Goal: Find specific page/section: Find specific page/section

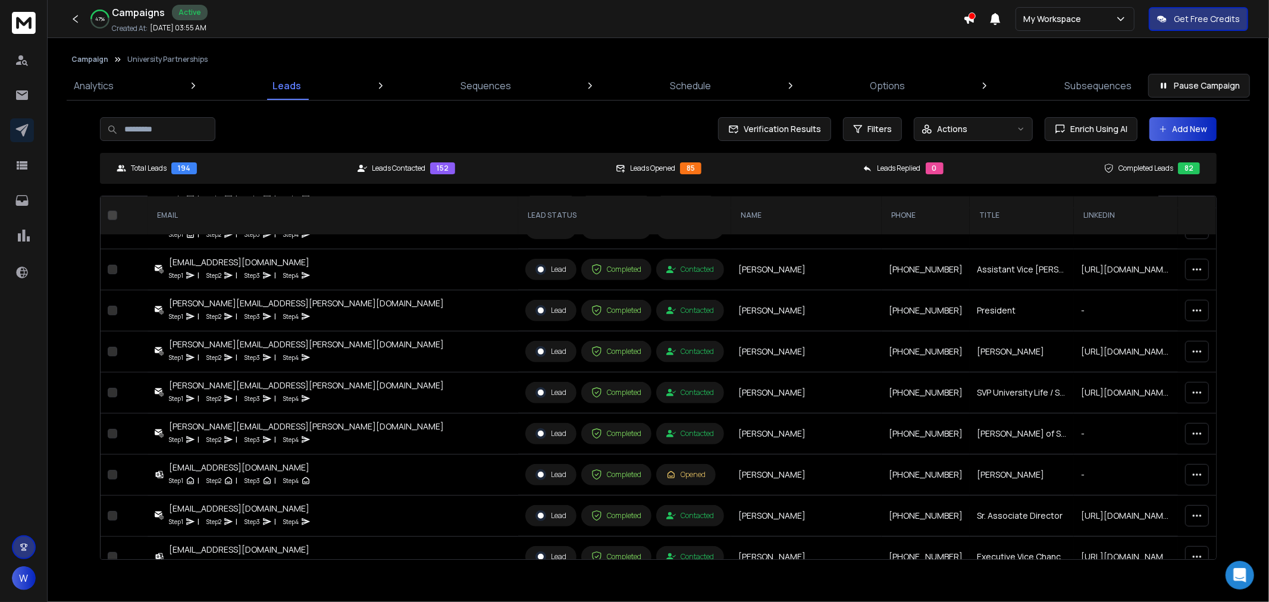
scroll to position [330, 0]
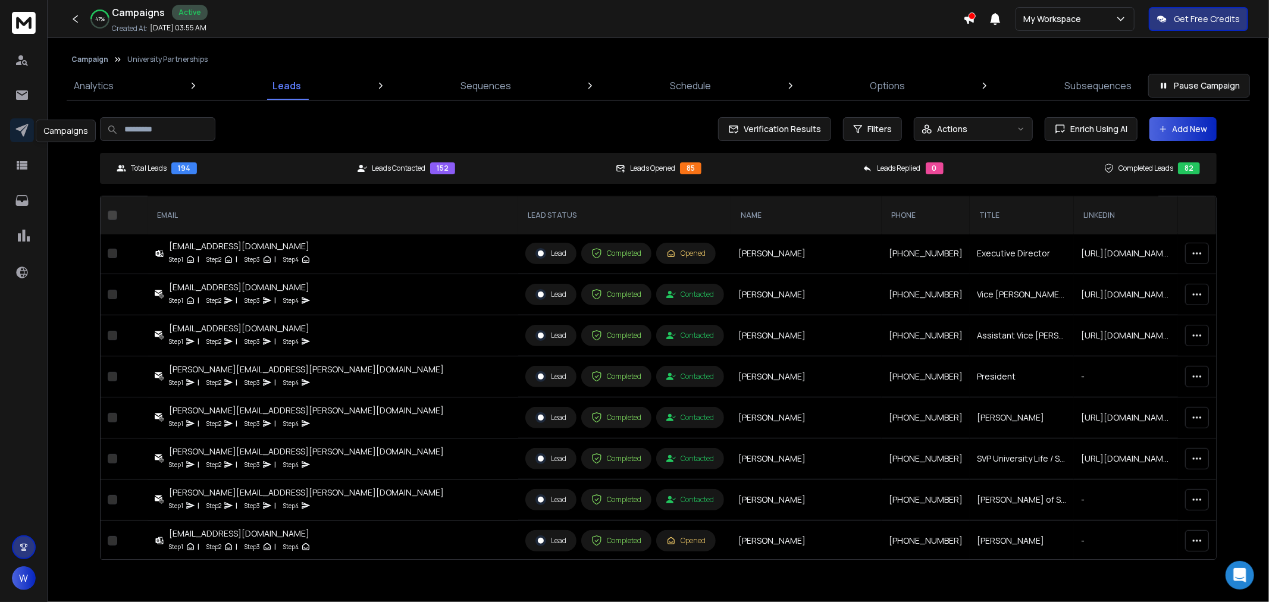
click at [26, 132] on icon at bounding box center [22, 130] width 14 height 14
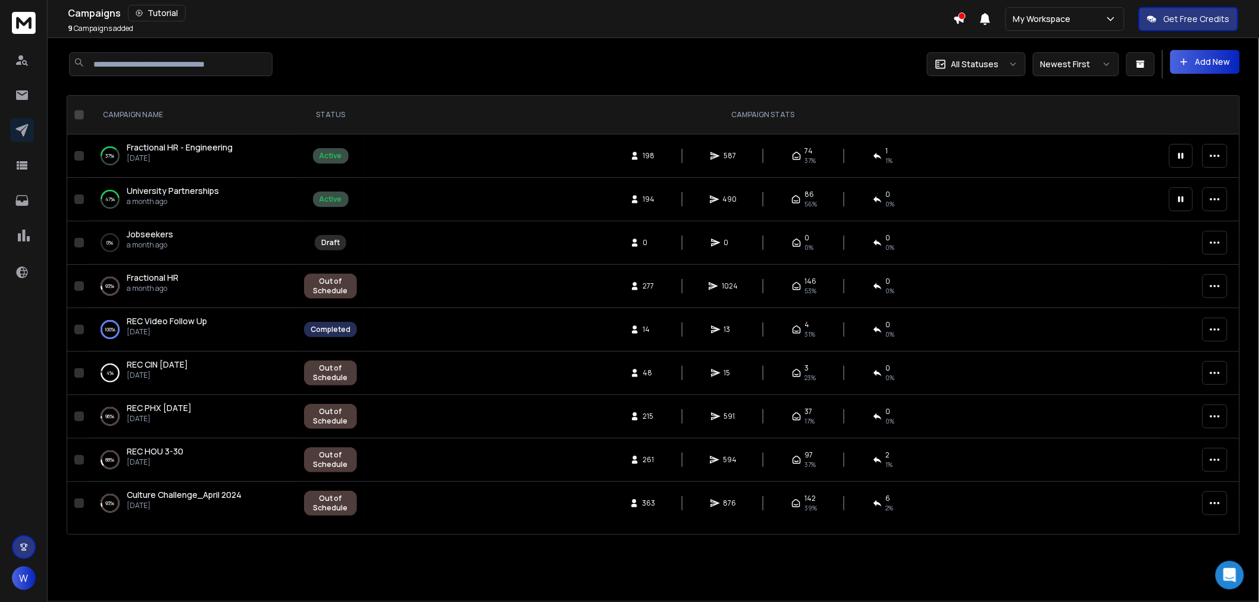
click at [208, 140] on td "37 % Fractional HR - Engineering [DATE]" at bounding box center [193, 155] width 208 height 43
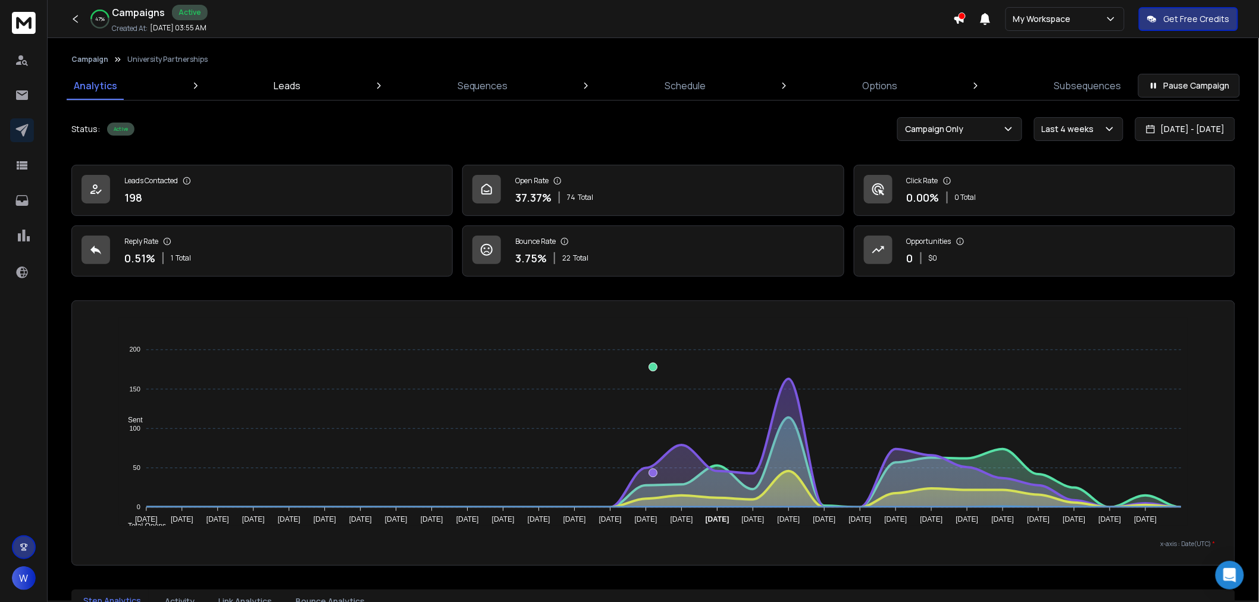
click at [287, 90] on p "Leads" at bounding box center [287, 86] width 27 height 14
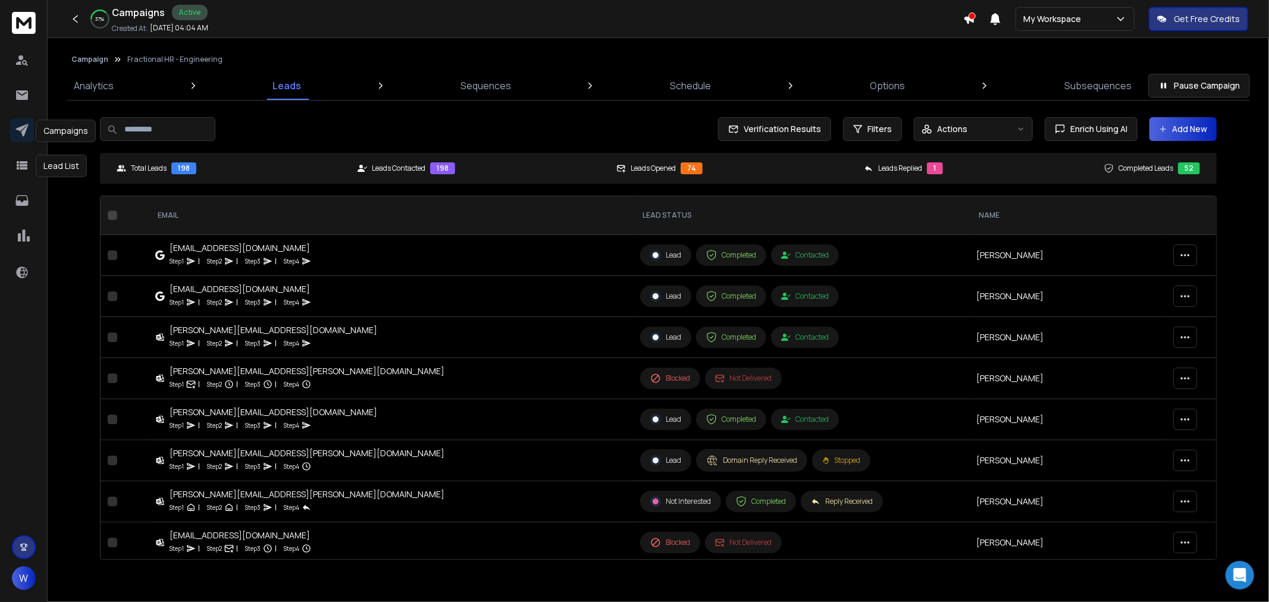
click at [27, 133] on icon at bounding box center [22, 130] width 14 height 14
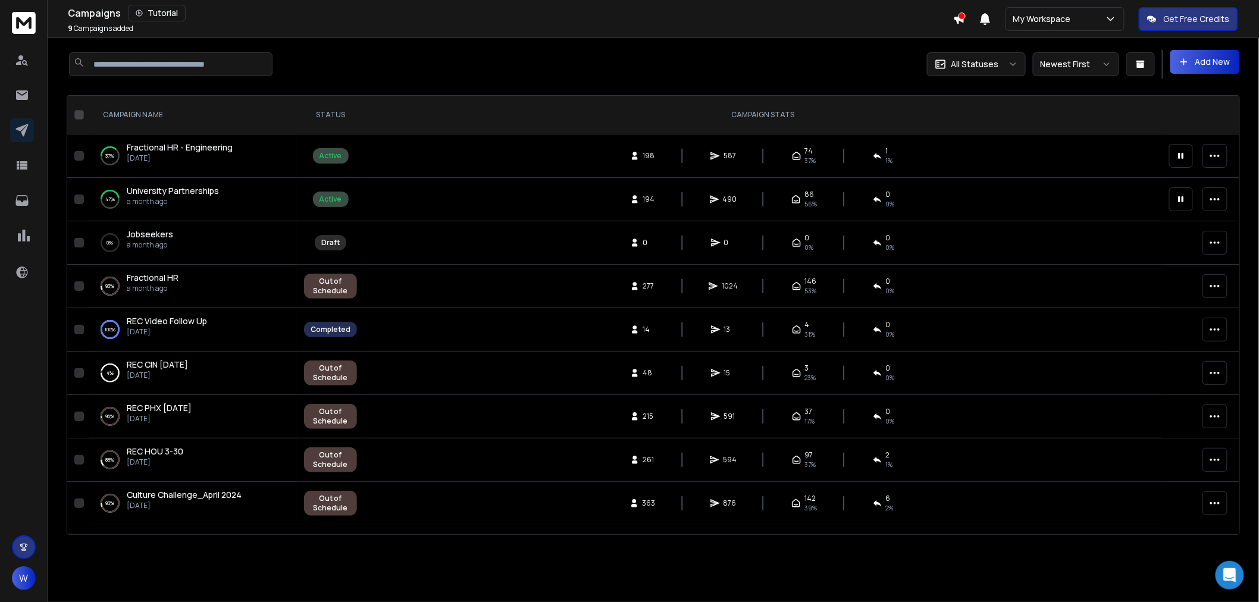
click at [165, 272] on span "Fractional HR" at bounding box center [153, 277] width 52 height 11
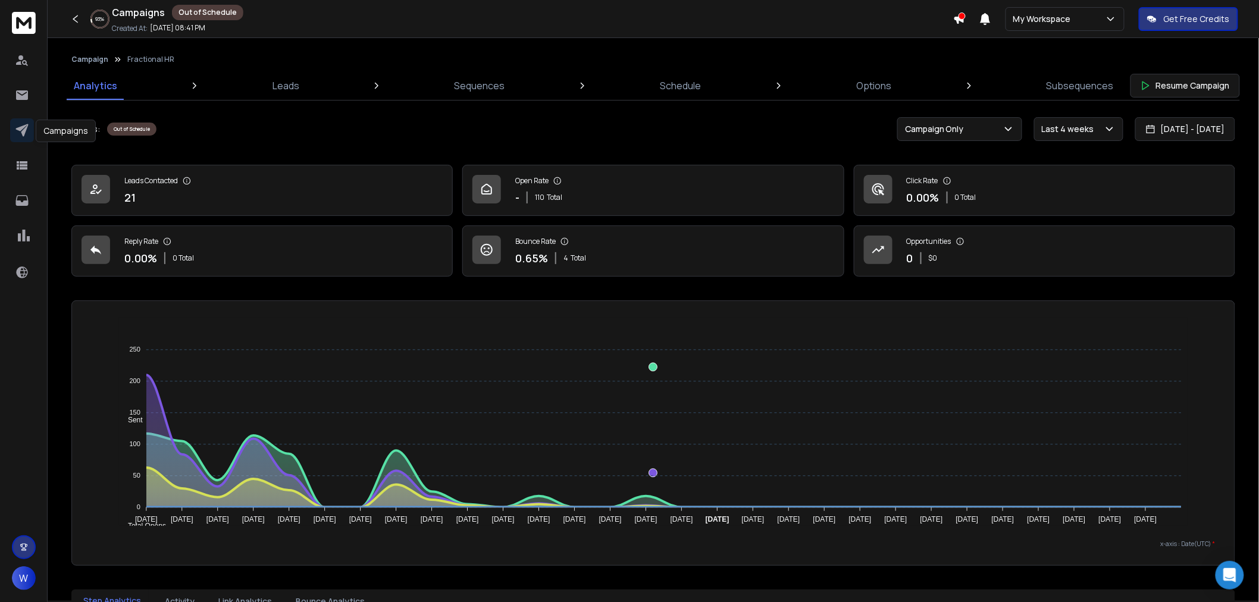
click at [26, 134] on icon at bounding box center [22, 130] width 14 height 14
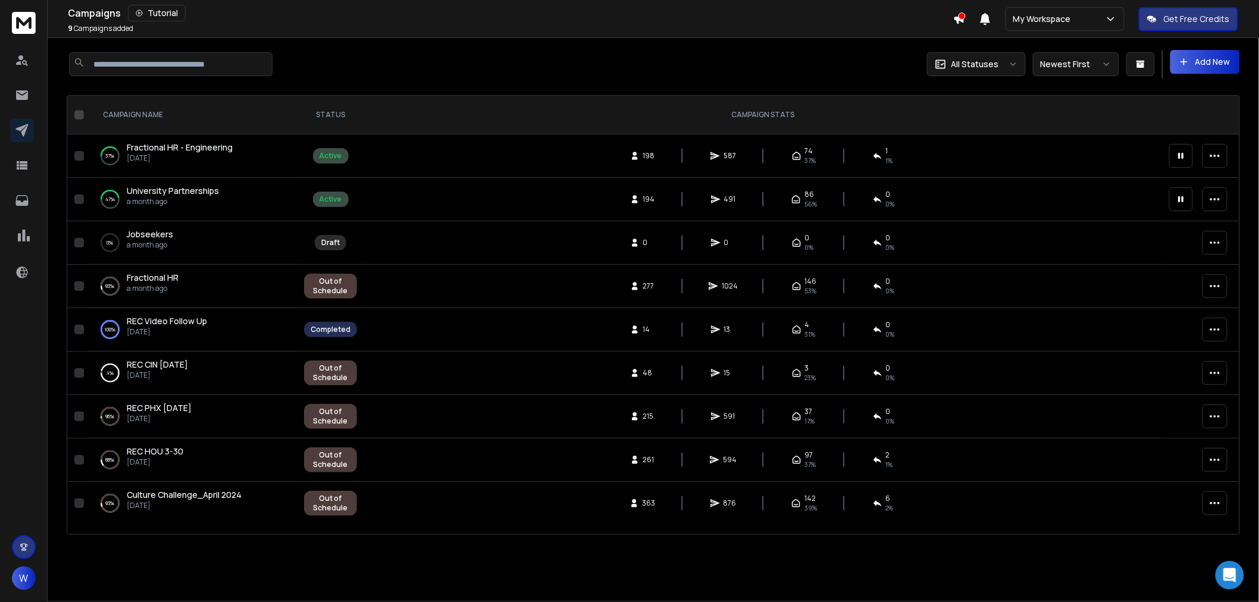
click at [221, 144] on span "Fractional HR - Engineering" at bounding box center [180, 147] width 106 height 11
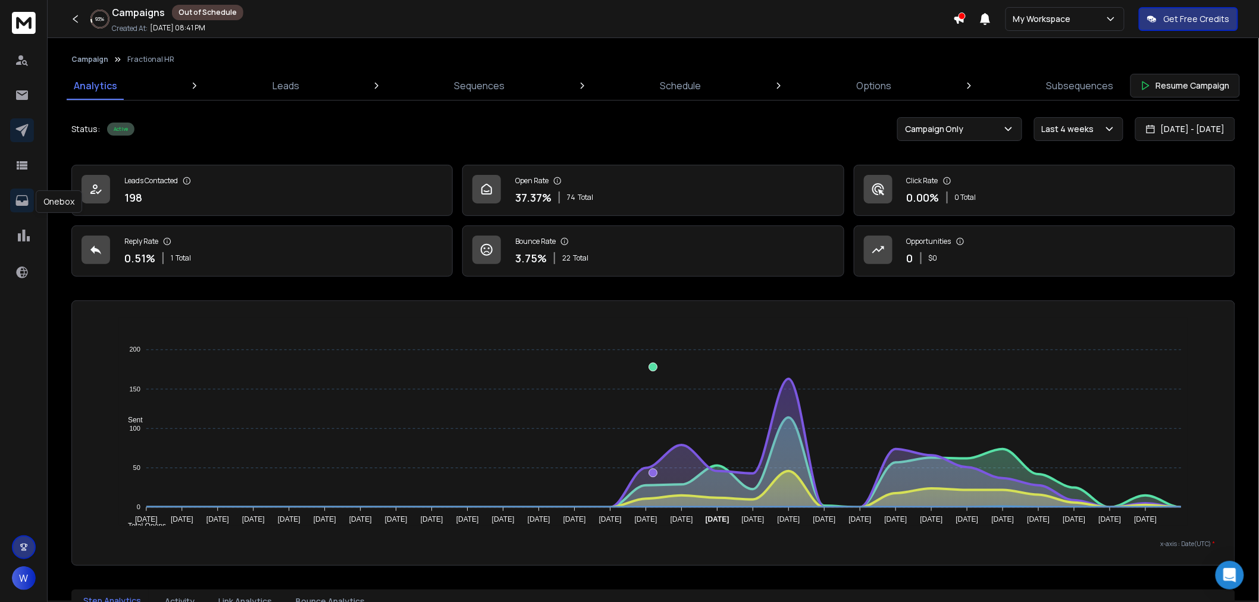
click at [21, 206] on icon at bounding box center [21, 200] width 12 height 11
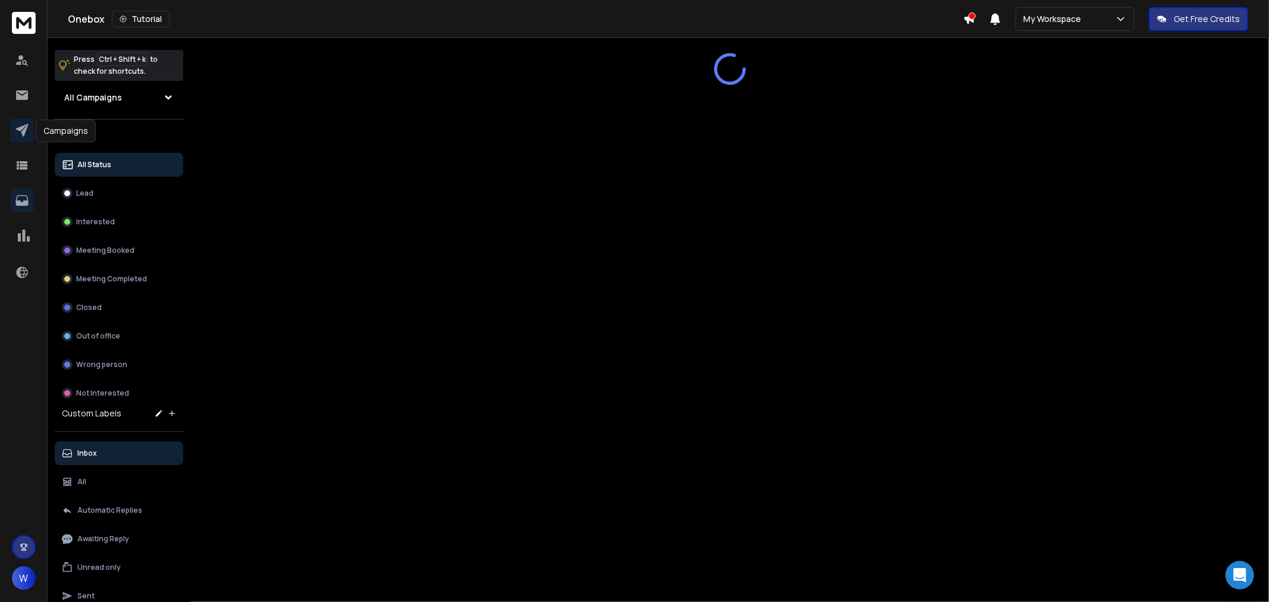
click at [22, 133] on icon at bounding box center [21, 130] width 12 height 12
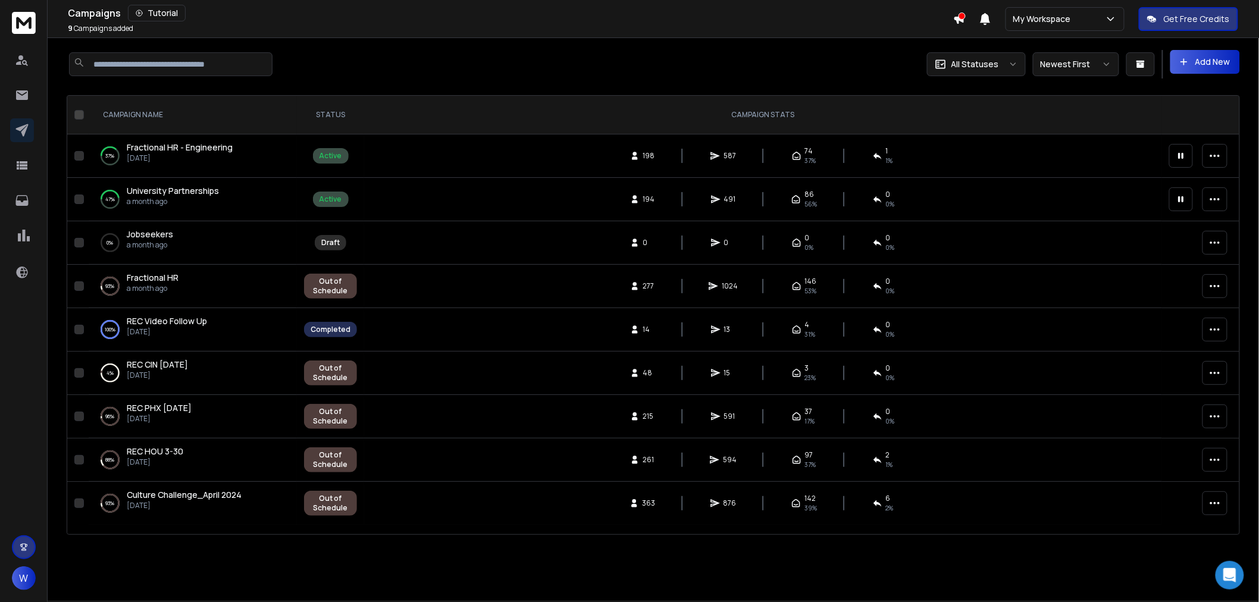
click at [187, 149] on span "Fractional HR - Engineering" at bounding box center [180, 147] width 106 height 11
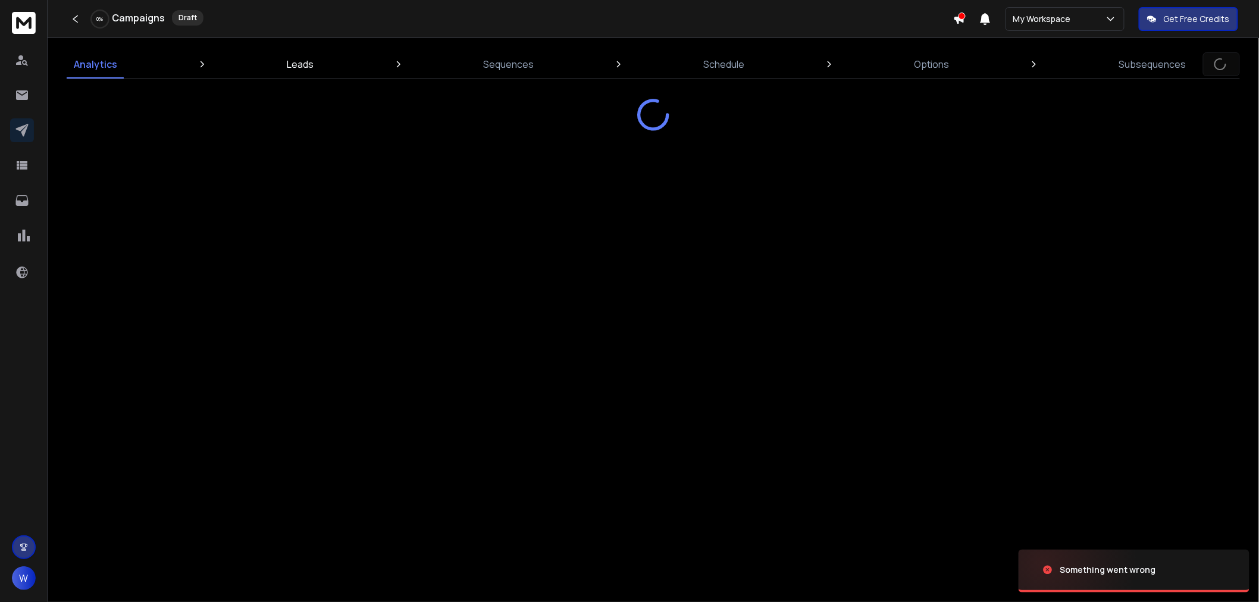
click at [309, 68] on p "Leads" at bounding box center [300, 64] width 27 height 14
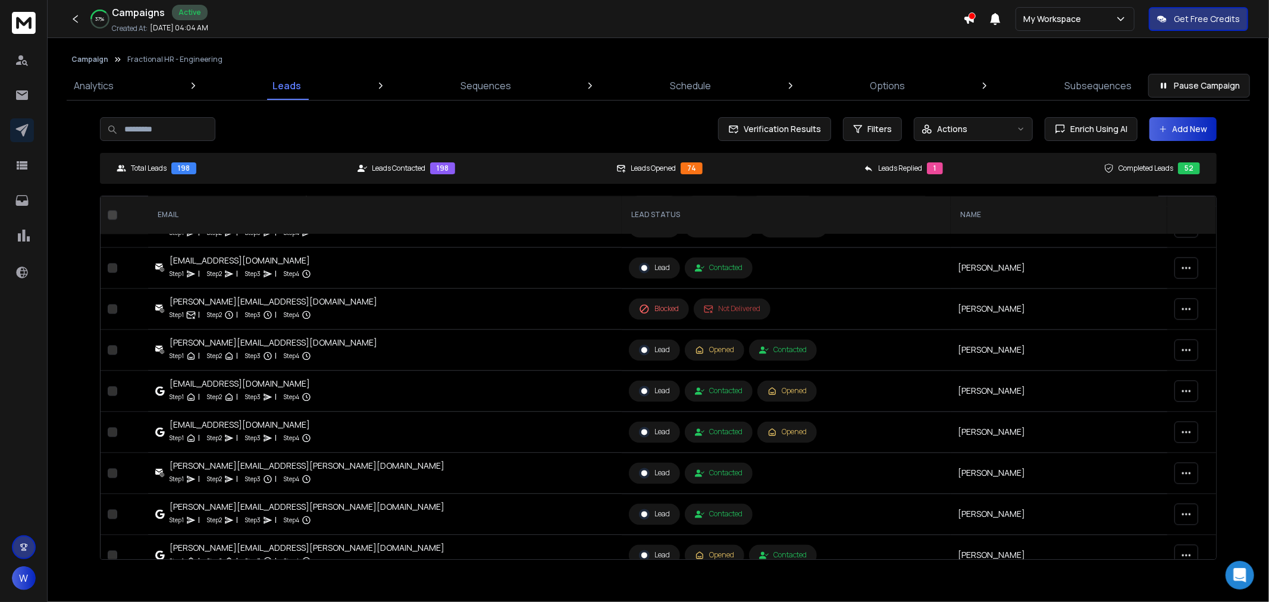
scroll to position [5850, 0]
